Goal: Information Seeking & Learning: Check status

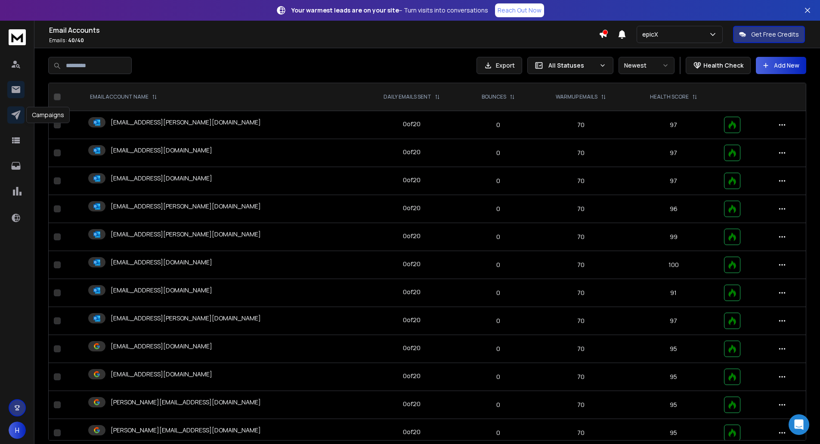
click at [22, 111] on link at bounding box center [15, 114] width 17 height 17
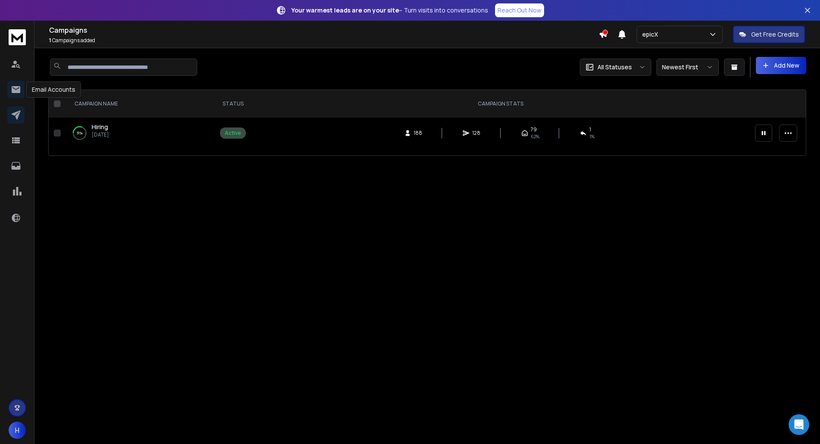
click at [12, 90] on icon at bounding box center [16, 89] width 9 height 7
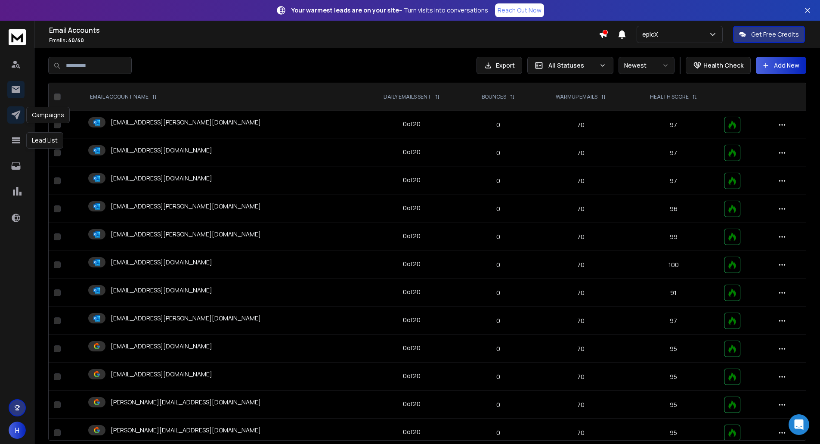
click at [14, 107] on link at bounding box center [15, 114] width 17 height 17
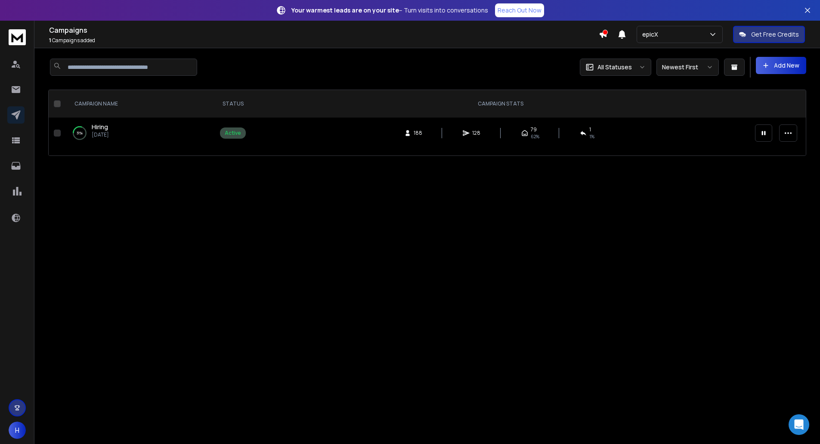
click at [337, 137] on div "188 128 79 62 % 1 1 %" at bounding box center [500, 133] width 488 height 14
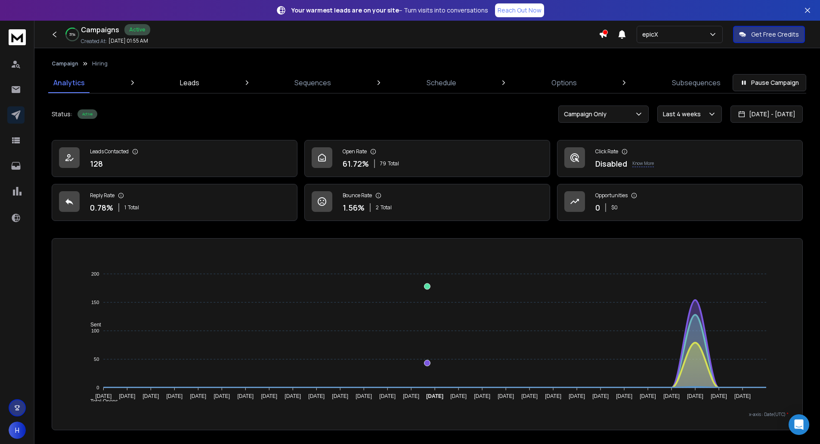
click at [188, 80] on p "Leads" at bounding box center [189, 82] width 19 height 10
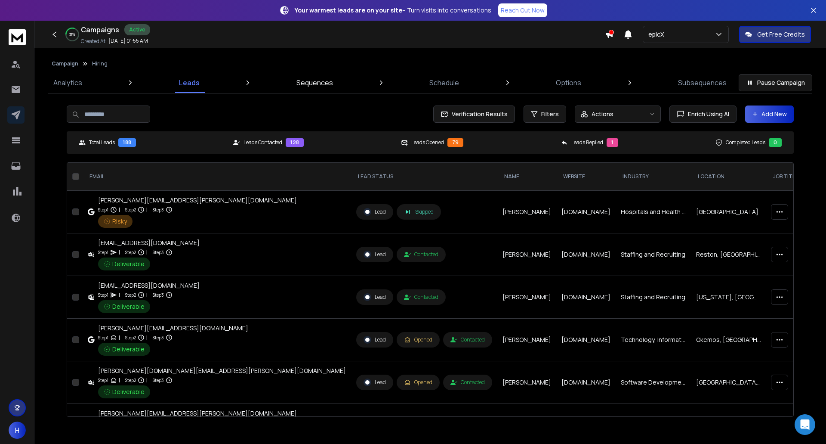
click at [310, 80] on p "Sequences" at bounding box center [314, 82] width 37 height 10
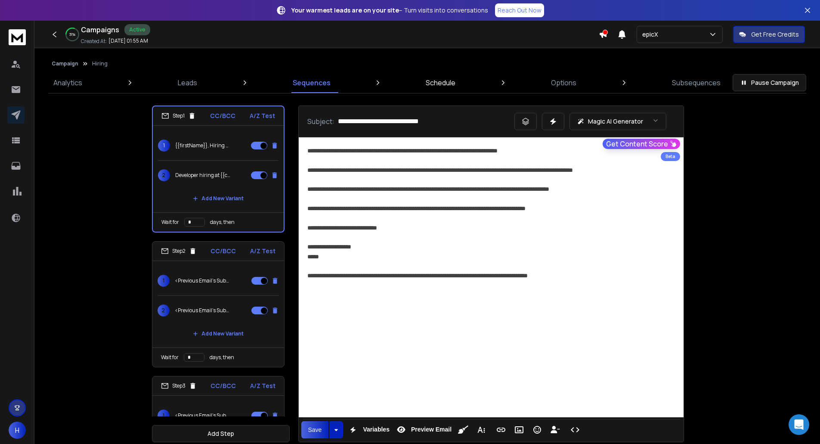
click at [460, 83] on link "Schedule" at bounding box center [440, 82] width 40 height 21
